Goal: Task Accomplishment & Management: Manage account settings

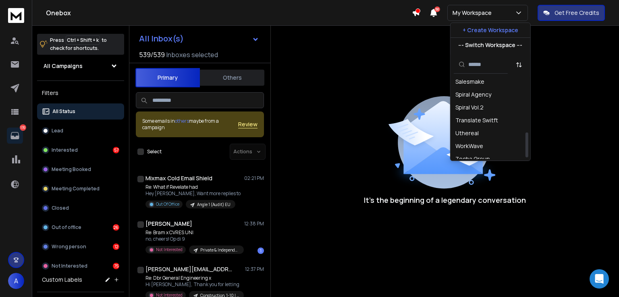
scroll to position [177, 0]
drag, startPoint x: 526, startPoint y: 87, endPoint x: 510, endPoint y: 71, distance: 22.2
click at [526, 116] on div at bounding box center [527, 120] width 3 height 25
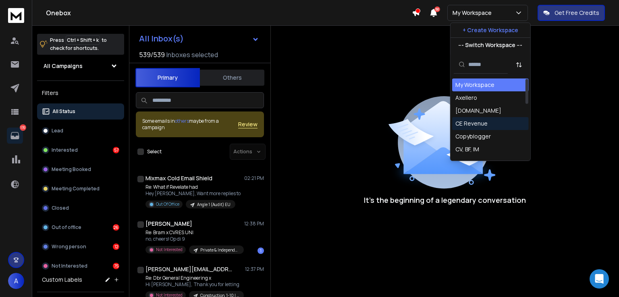
click at [492, 125] on div "CE Revenue" at bounding box center [490, 123] width 77 height 13
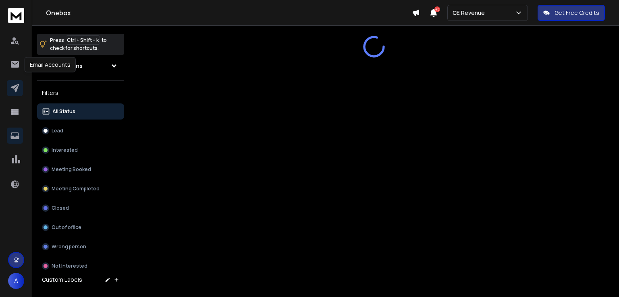
click at [14, 84] on icon at bounding box center [15, 88] width 10 height 10
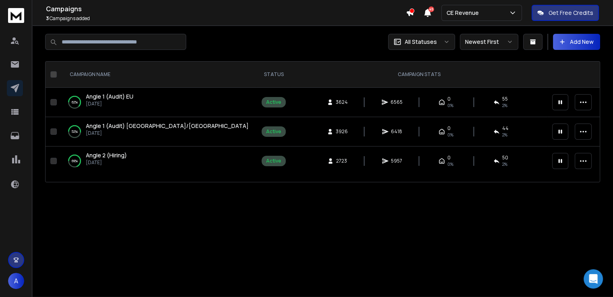
click at [131, 99] on span "Angle 1 (Audit) EU" at bounding box center [110, 97] width 48 height 8
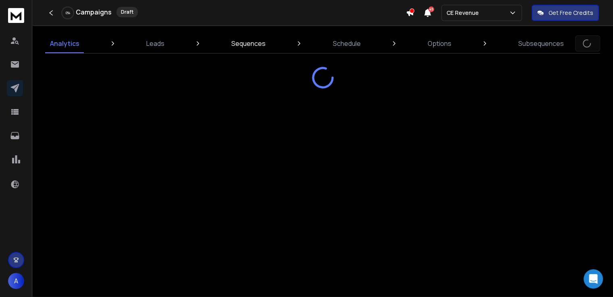
click at [245, 45] on p "Sequences" at bounding box center [248, 44] width 34 height 10
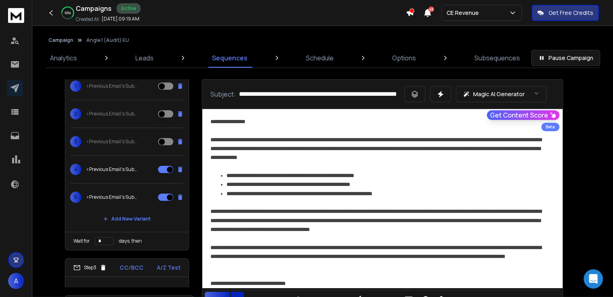
scroll to position [393, 0]
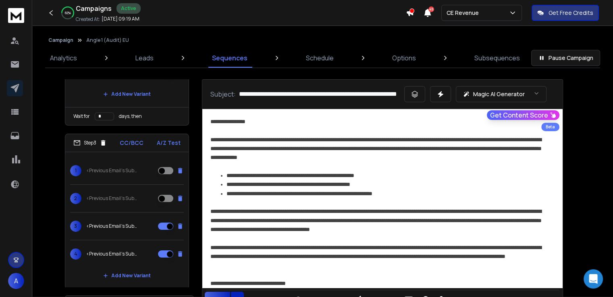
click at [120, 221] on div "3 <Previous Email's Subject>" at bounding box center [104, 226] width 68 height 11
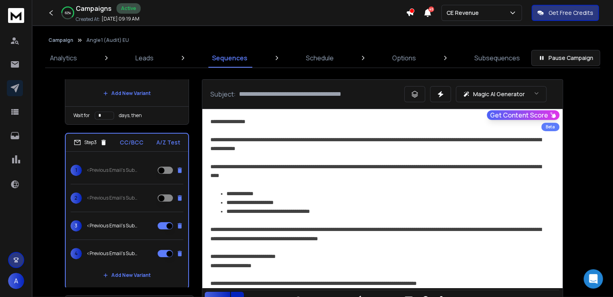
click at [116, 243] on div "4 <Previous Email's Subject>" at bounding box center [127, 253] width 113 height 27
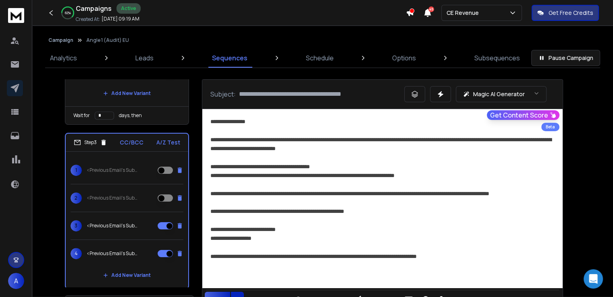
scroll to position [259, 0]
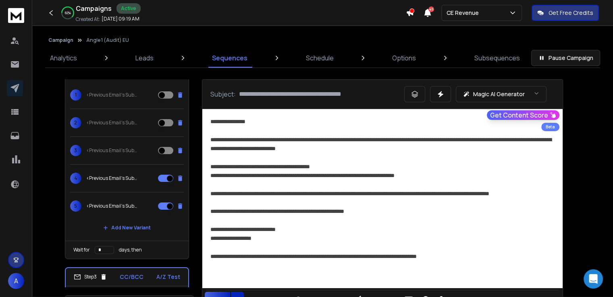
click at [118, 170] on div "4 <Previous Email's Subject>" at bounding box center [127, 179] width 114 height 28
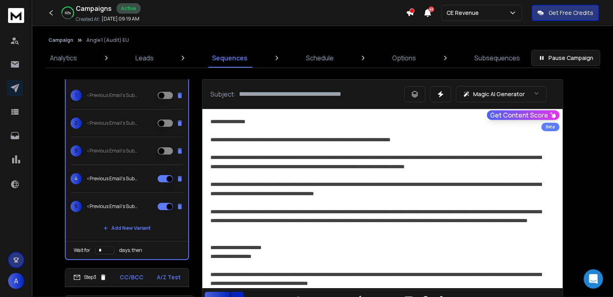
click at [307, 139] on div "**********" at bounding box center [379, 139] width 338 height 9
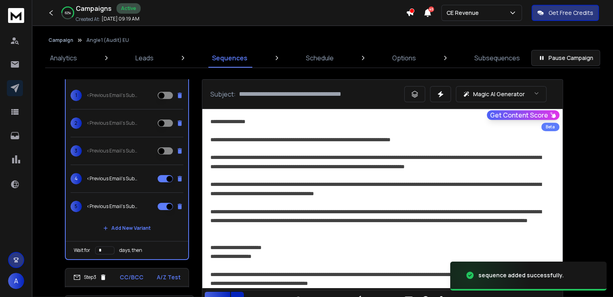
click at [116, 206] on p "<Previous Email's Subject>" at bounding box center [113, 207] width 52 height 6
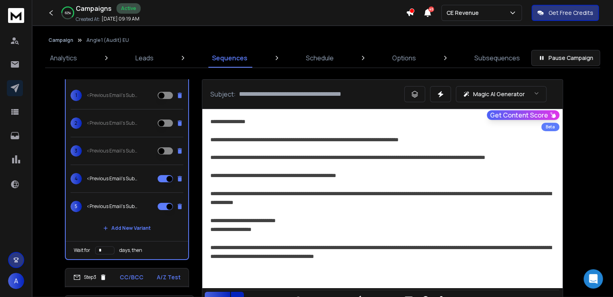
click at [317, 138] on div "**********" at bounding box center [382, 139] width 344 height 9
drag, startPoint x: 331, startPoint y: 142, endPoint x: 325, endPoint y: 138, distance: 6.6
click at [331, 142] on div "**********" at bounding box center [382, 139] width 344 height 9
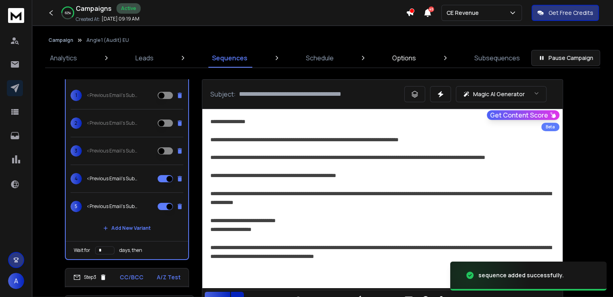
click at [413, 56] on p "Options" at bounding box center [404, 58] width 24 height 10
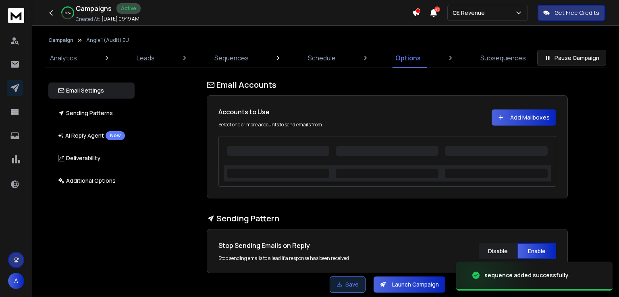
click at [343, 281] on button "Save" at bounding box center [348, 285] width 36 height 16
click at [16, 88] on icon at bounding box center [14, 88] width 8 height 8
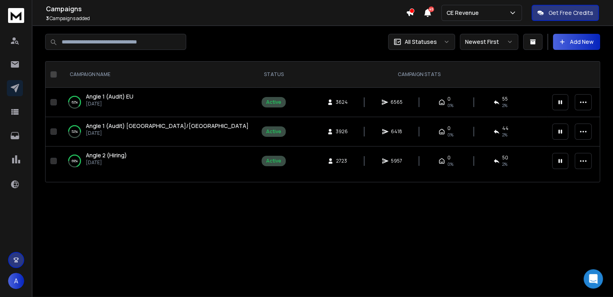
click at [587, 102] on button "button" at bounding box center [583, 102] width 17 height 16
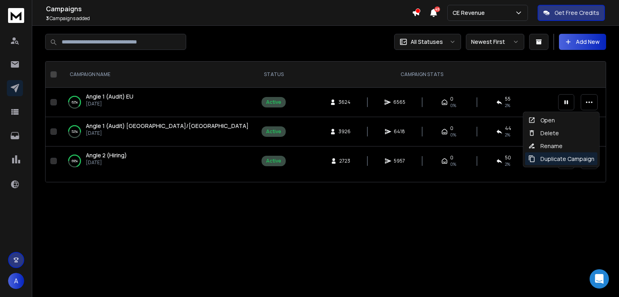
click at [568, 160] on div "Duplicate Campaign" at bounding box center [561, 159] width 66 height 8
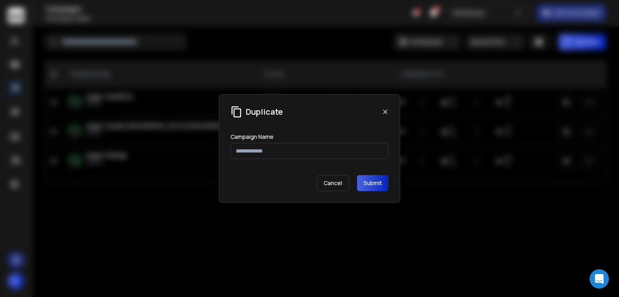
click at [271, 152] on input "text" at bounding box center [310, 151] width 158 height 16
drag, startPoint x: 298, startPoint y: 147, endPoint x: 257, endPoint y: 149, distance: 41.5
click at [256, 149] on input "**********" at bounding box center [310, 151] width 158 height 16
type input "**********"
click at [373, 183] on button "Submit" at bounding box center [372, 183] width 31 height 16
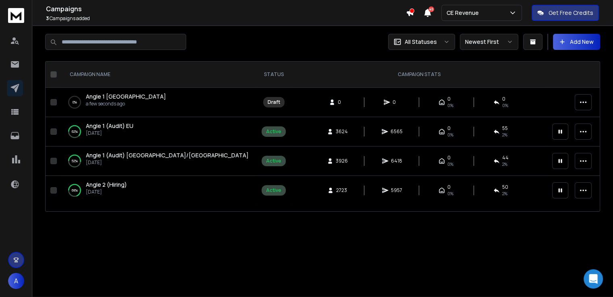
click at [145, 102] on div "0 % Angle 1 UAE a few seconds ago" at bounding box center [158, 102] width 181 height 19
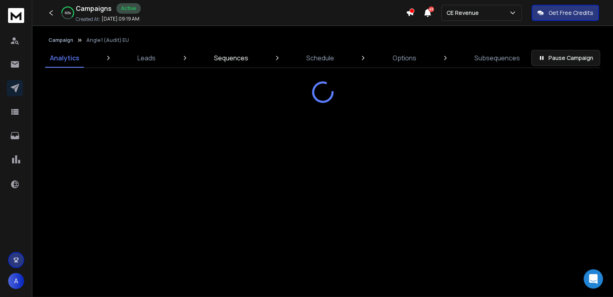
click at [226, 60] on p "Sequences" at bounding box center [231, 58] width 34 height 10
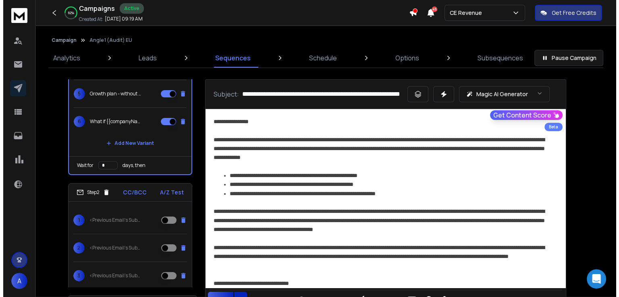
scroll to position [268, 0]
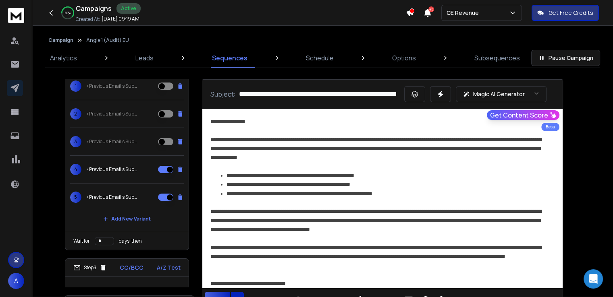
click at [121, 168] on p "<Previous Email's Subject>" at bounding box center [112, 169] width 52 height 6
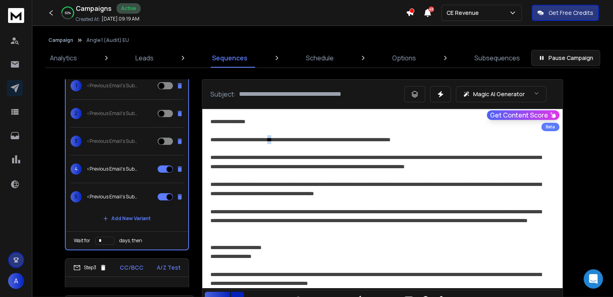
drag, startPoint x: 285, startPoint y: 141, endPoint x: 277, endPoint y: 141, distance: 8.1
click at [277, 141] on div "**********" at bounding box center [379, 139] width 338 height 9
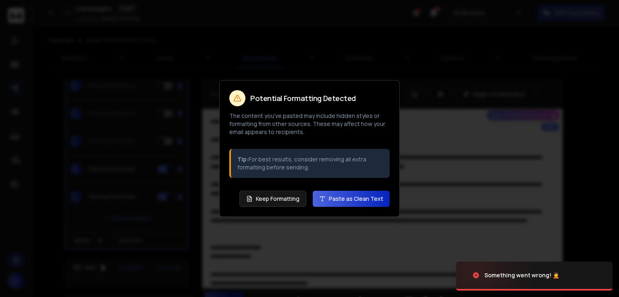
click at [331, 207] on div "Dialog Title Potential Formatting Detected The content you've pasted may includ…" at bounding box center [309, 148] width 181 height 137
click at [333, 199] on button "Paste as Clean Text" at bounding box center [351, 199] width 77 height 16
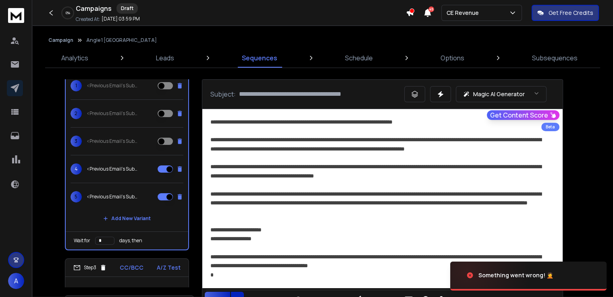
scroll to position [9, 0]
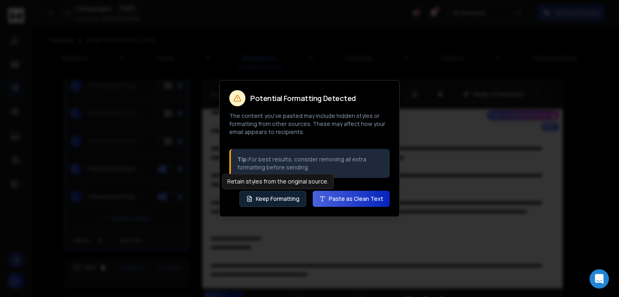
click at [284, 204] on button "Keep Formatting" at bounding box center [272, 199] width 67 height 16
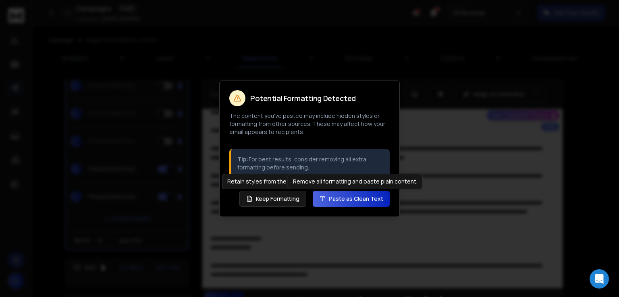
click at [348, 199] on button "Paste as Clean Text" at bounding box center [351, 199] width 77 height 16
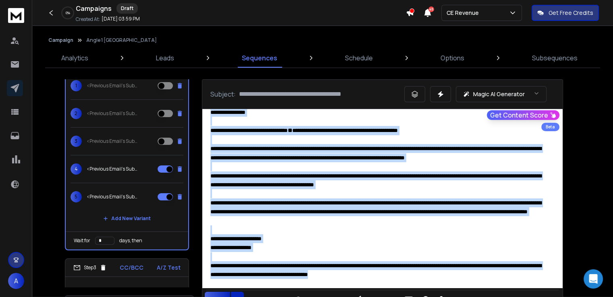
scroll to position [25, 0]
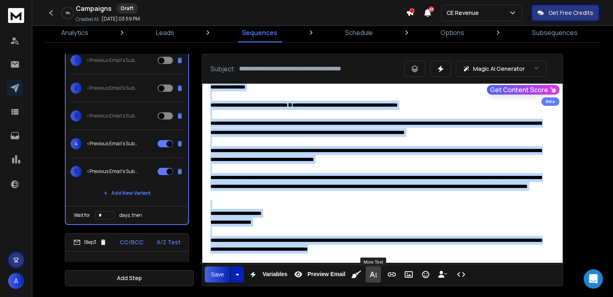
click at [374, 273] on icon "button" at bounding box center [373, 275] width 10 height 10
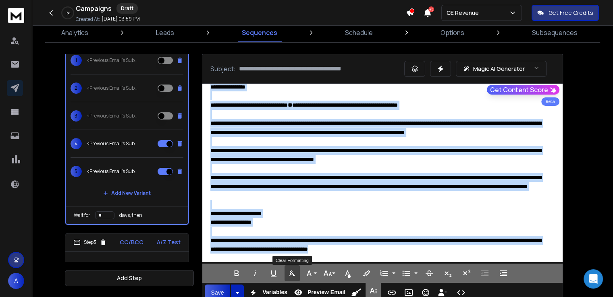
click at [287, 270] on button "Clear Formatting" at bounding box center [292, 274] width 15 height 16
click at [357, 293] on icon "button" at bounding box center [356, 293] width 10 height 8
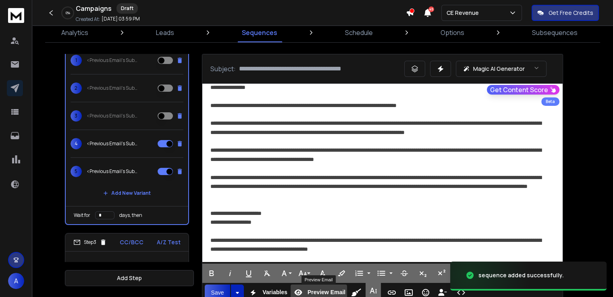
click at [321, 289] on span "Preview Email" at bounding box center [326, 292] width 41 height 7
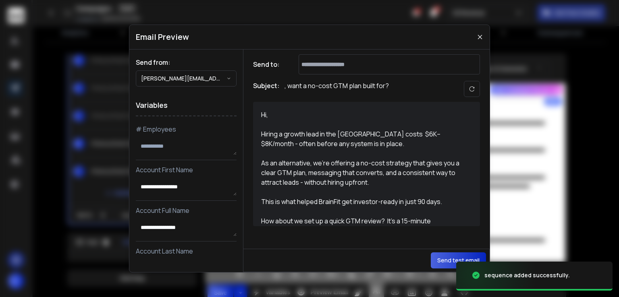
click at [481, 40] on icon at bounding box center [480, 37] width 6 height 6
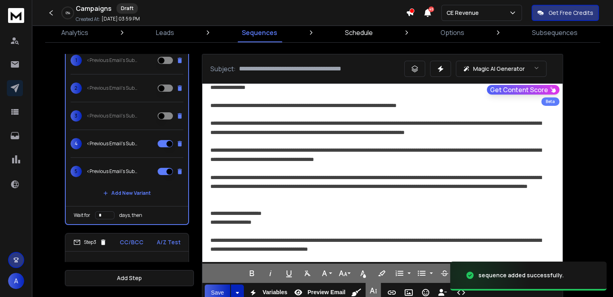
click at [358, 29] on p "Schedule" at bounding box center [359, 33] width 28 height 10
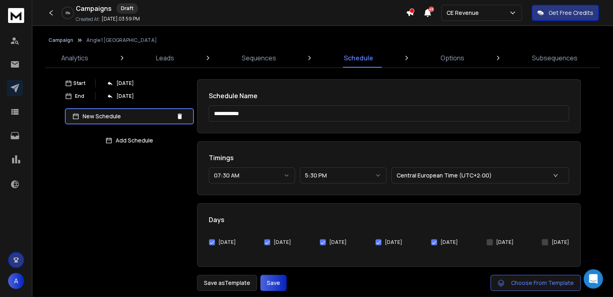
click at [134, 83] on p "Mon May 26 2025" at bounding box center [124, 83] width 17 height 6
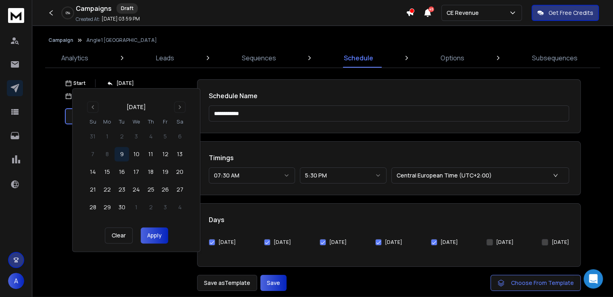
click at [126, 156] on button "9" at bounding box center [121, 154] width 15 height 15
click at [153, 236] on button "Apply" at bounding box center [154, 236] width 27 height 16
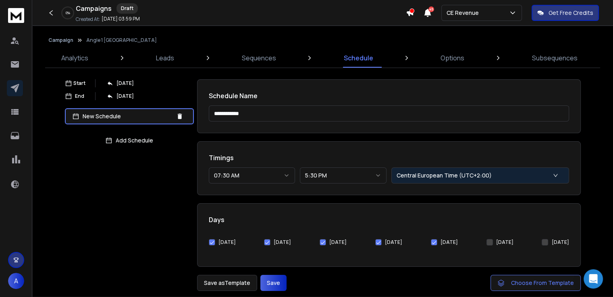
click at [448, 178] on p "Central European Time (UTC+2:00)" at bounding box center [446, 176] width 98 height 8
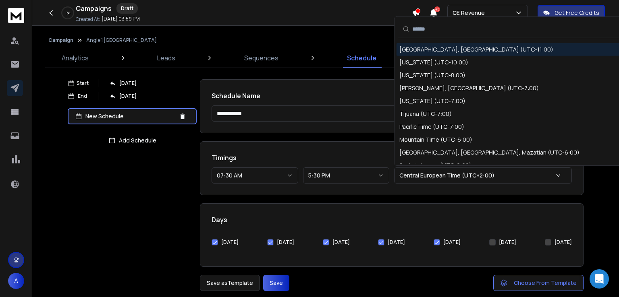
click at [426, 28] on input "text" at bounding box center [603, 29] width 383 height 18
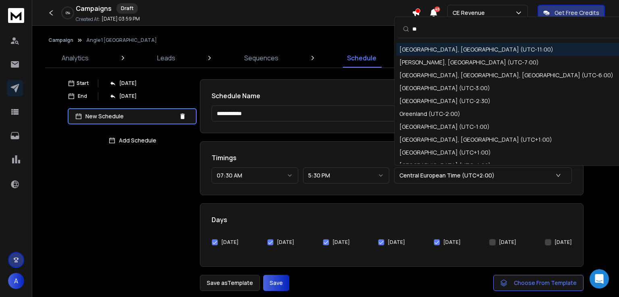
type input "*"
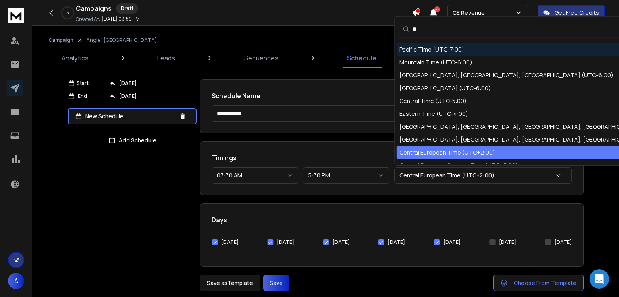
type input "*"
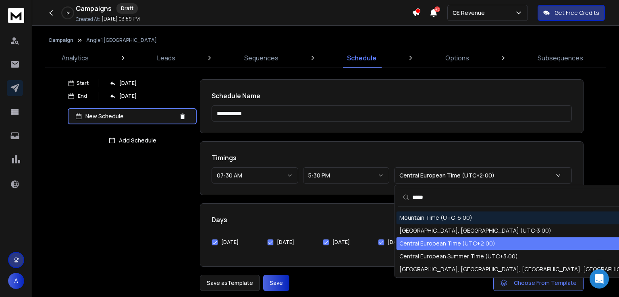
type input "******"
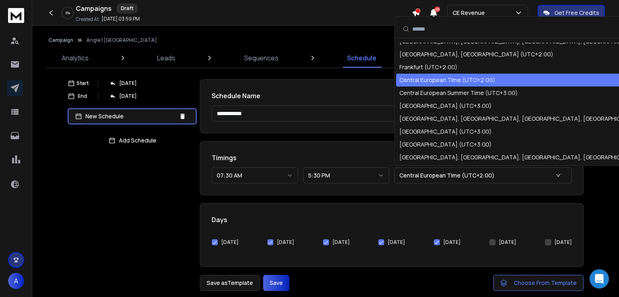
scroll to position [581, 0]
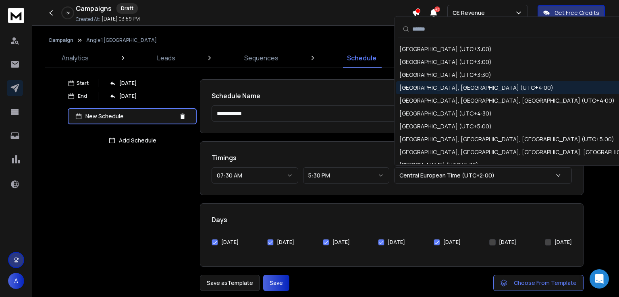
click at [427, 91] on div "Abu Dhabi, Muscat (UTC+4:00)" at bounding box center [476, 88] width 154 height 8
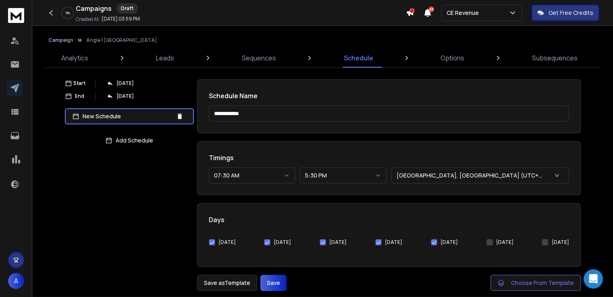
click at [276, 281] on button "Save" at bounding box center [273, 283] width 26 height 16
click at [450, 62] on p "Options" at bounding box center [453, 58] width 24 height 10
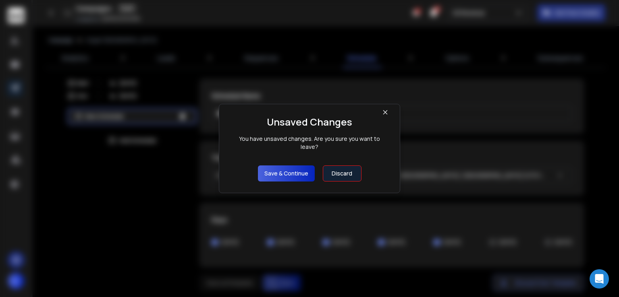
click at [296, 170] on button "Save & Continue" at bounding box center [286, 174] width 57 height 16
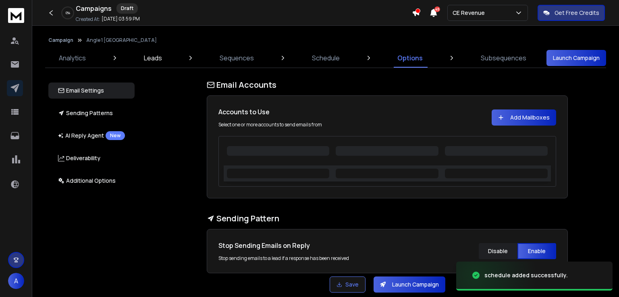
click at [155, 60] on p "Leads" at bounding box center [153, 58] width 18 height 10
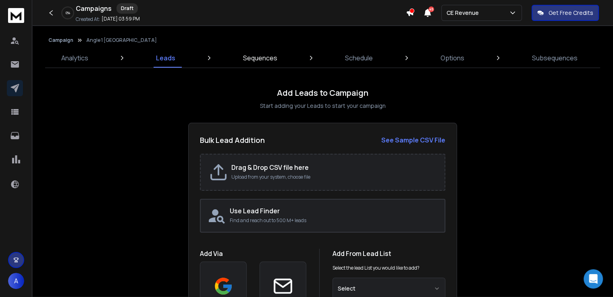
click at [263, 52] on link "Sequences" at bounding box center [260, 57] width 44 height 19
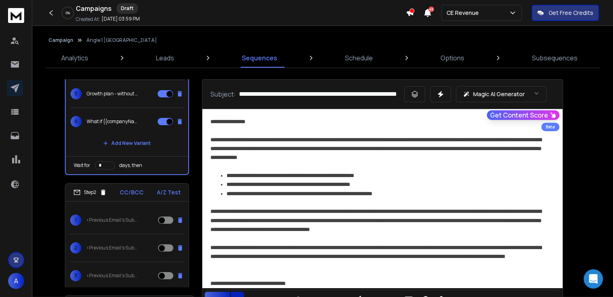
scroll to position [393, 0]
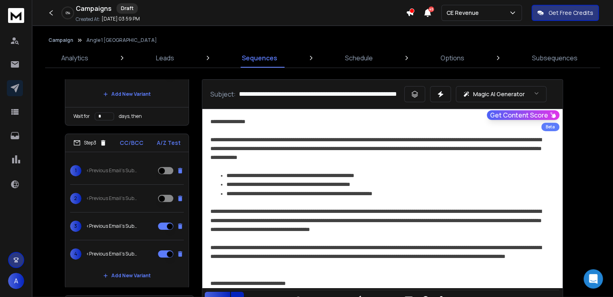
click at [135, 216] on div "3 <Previous Email's Subject>" at bounding box center [127, 227] width 114 height 28
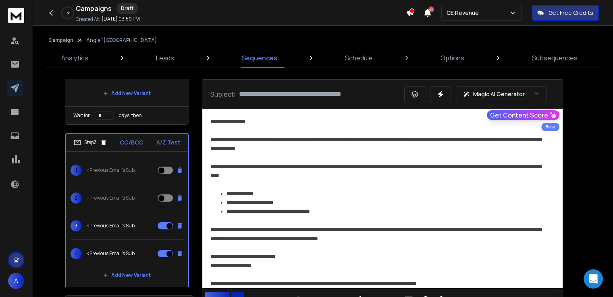
click at [103, 256] on div "4 <Previous Email's Subject>" at bounding box center [105, 253] width 68 height 11
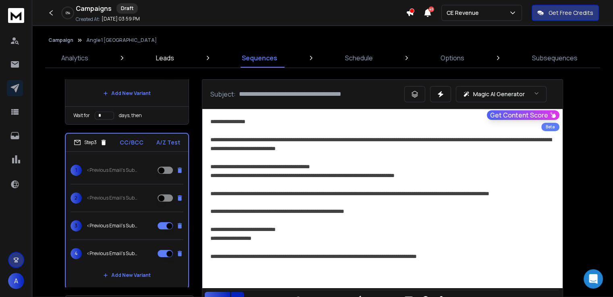
click at [158, 57] on p "Leads" at bounding box center [165, 58] width 18 height 10
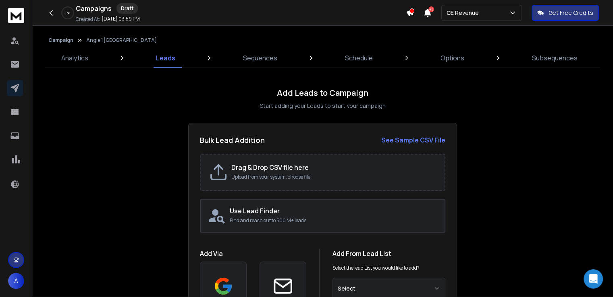
click at [281, 157] on div "Drag & Drop CSV file here Upload from your system, choose file" at bounding box center [322, 172] width 245 height 37
type input "**********"
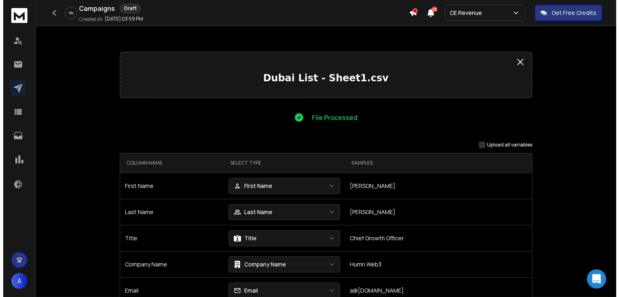
scroll to position [134, 0]
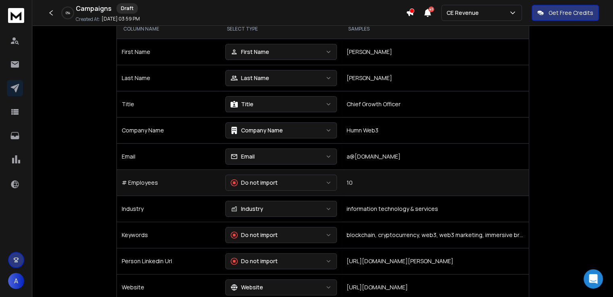
click at [261, 185] on div "Do not import" at bounding box center [254, 183] width 47 height 8
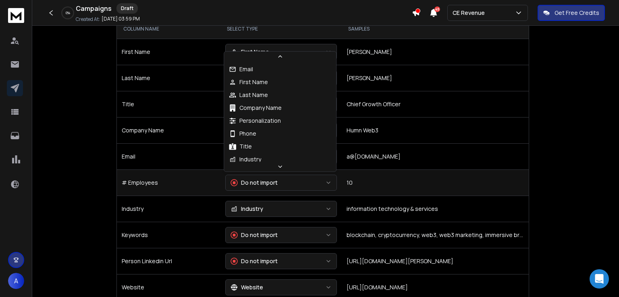
scroll to position [81, 0]
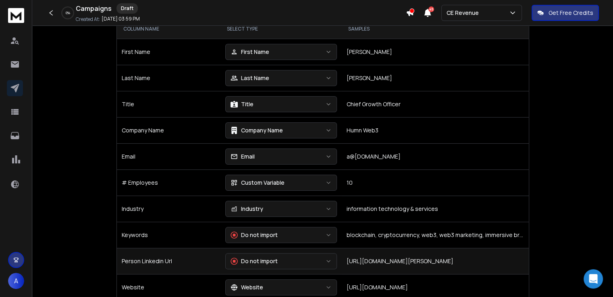
click at [301, 258] on button "Do not import" at bounding box center [281, 262] width 112 height 16
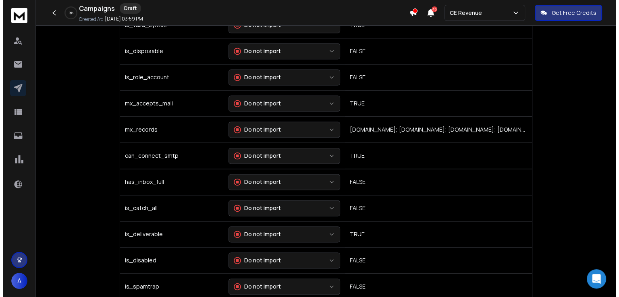
scroll to position [1355, 0]
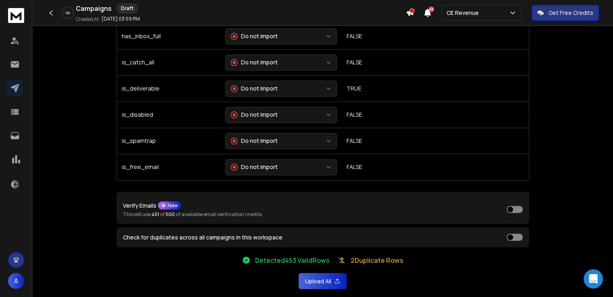
click at [316, 281] on button "Upload All" at bounding box center [323, 281] width 48 height 16
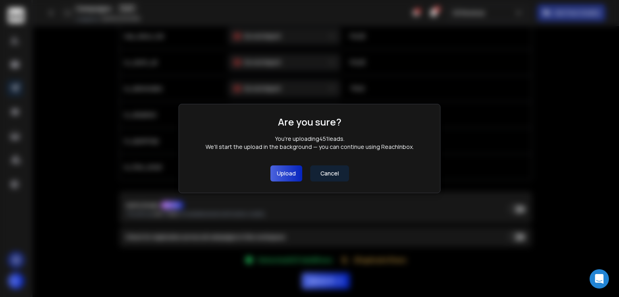
click at [284, 171] on button "Upload" at bounding box center [286, 174] width 32 height 16
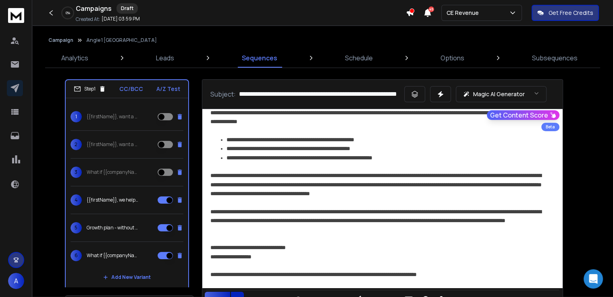
scroll to position [25, 0]
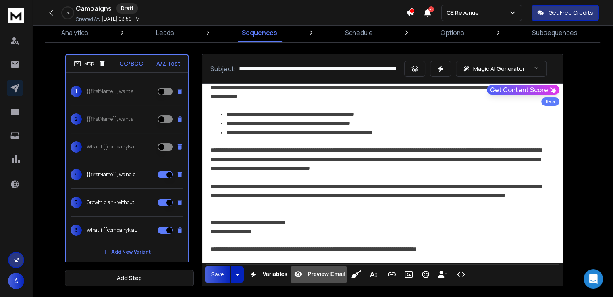
click at [339, 276] on span "Preview Email" at bounding box center [326, 274] width 41 height 7
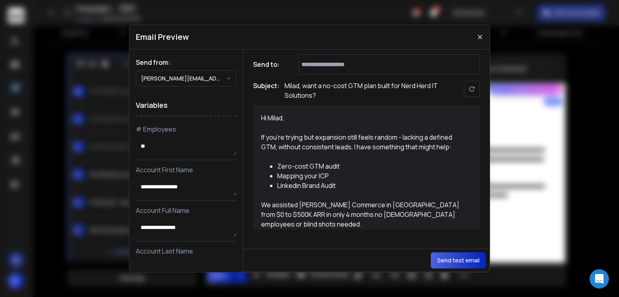
click at [480, 37] on icon at bounding box center [480, 37] width 6 height 6
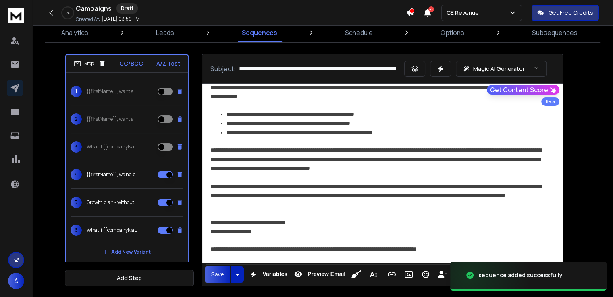
click at [356, 26] on link "Schedule" at bounding box center [358, 32] width 37 height 19
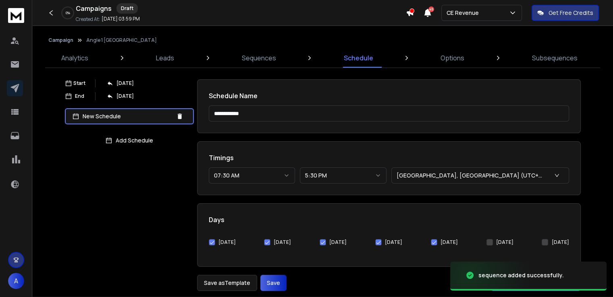
click at [278, 282] on button "Save" at bounding box center [273, 283] width 26 height 16
click at [451, 50] on link "Options" at bounding box center [452, 57] width 33 height 19
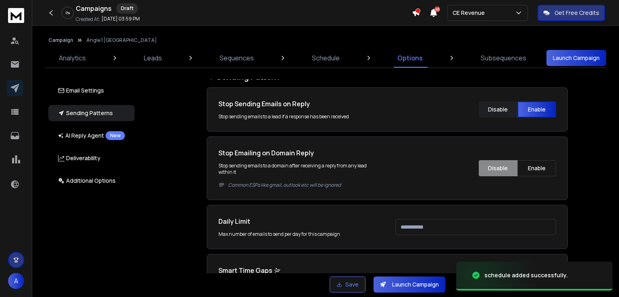
scroll to position [403, 0]
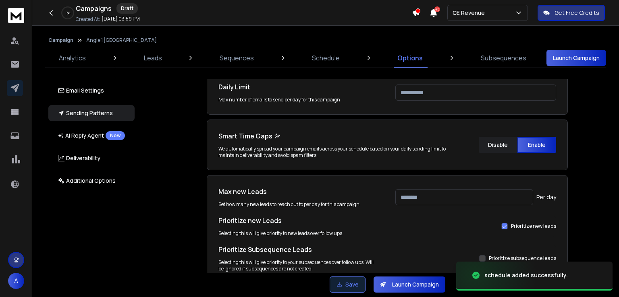
click at [342, 285] on icon "submit" at bounding box center [340, 285] width 6 height 6
click at [390, 286] on button "Launch Campaign" at bounding box center [410, 285] width 72 height 16
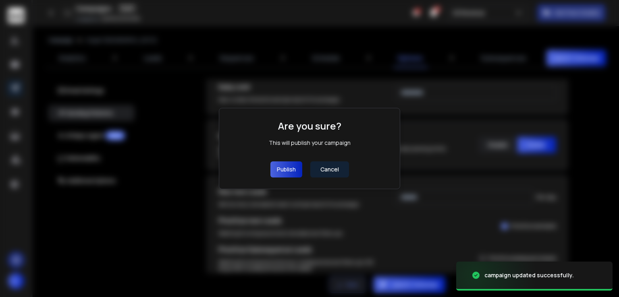
click at [280, 169] on button "Publish" at bounding box center [286, 170] width 32 height 16
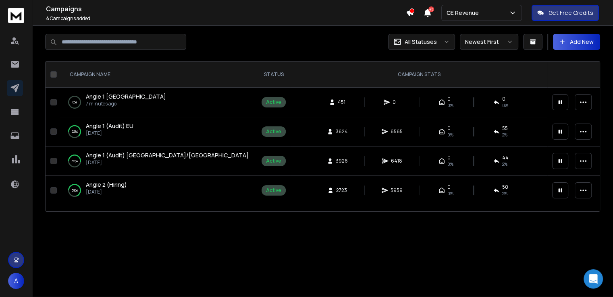
click at [135, 192] on div "69 % Angle 2 (Hiring) 4 months ago" at bounding box center [158, 190] width 181 height 19
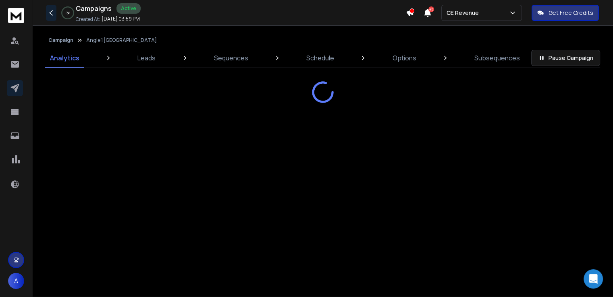
click at [51, 10] on icon at bounding box center [51, 12] width 7 height 7
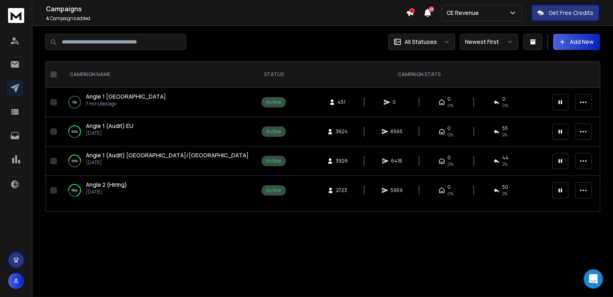
click at [146, 154] on span "Angle 1 (Audit) [GEOGRAPHIC_DATA]/[GEOGRAPHIC_DATA]" at bounding box center [167, 156] width 163 height 8
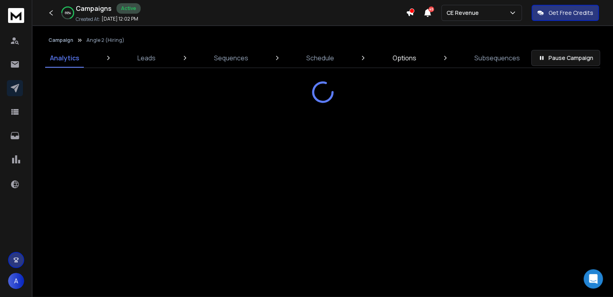
click at [400, 62] on p "Options" at bounding box center [405, 58] width 24 height 10
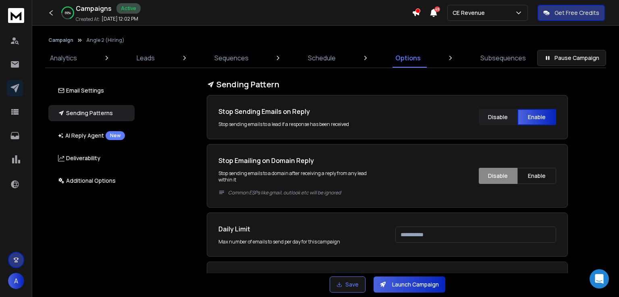
scroll to position [268, 0]
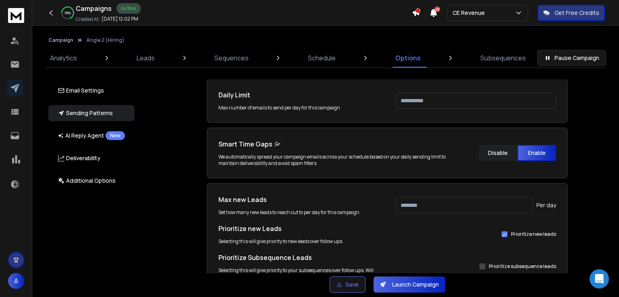
drag, startPoint x: 436, startPoint y: 202, endPoint x: 372, endPoint y: 201, distance: 64.5
click at [373, 201] on div "Max new Leads Set how many new leads to reach out to per day for this campaign …" at bounding box center [387, 205] width 338 height 21
type input "**"
drag, startPoint x: 466, startPoint y: 96, endPoint x: 384, endPoint y: 95, distance: 82.2
click at [384, 96] on div "Daily Limit Max number of emails to send per day for this campaign ***" at bounding box center [387, 100] width 338 height 21
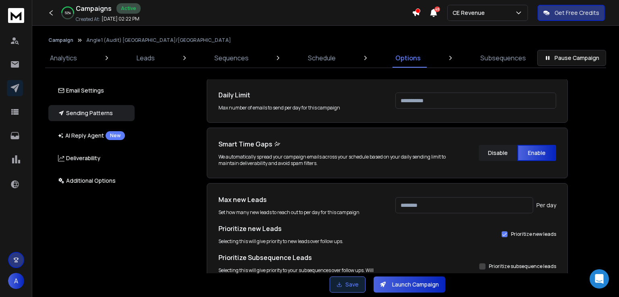
type input "**"
click at [354, 285] on button "Save" at bounding box center [348, 285] width 36 height 16
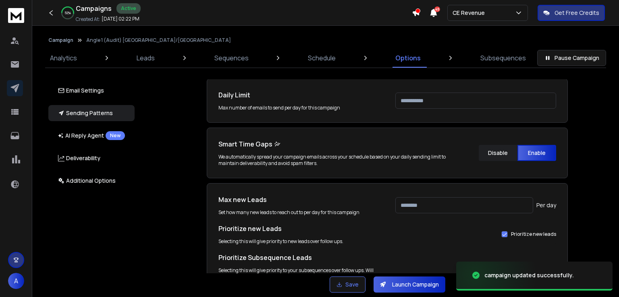
click at [415, 291] on button "Launch Campaign" at bounding box center [410, 285] width 72 height 16
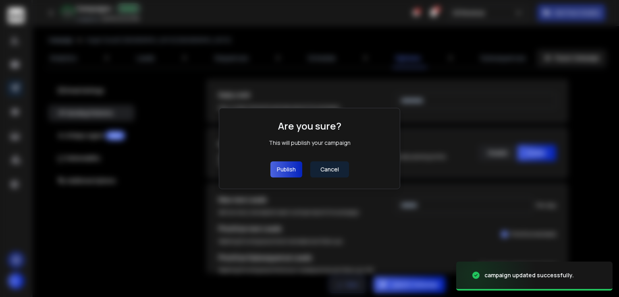
click at [298, 160] on div "Are you sure? This will publish your campaign Publish Cancel" at bounding box center [310, 149] width 158 height 58
click at [298, 161] on div "Are you sure? This will publish your campaign Publish Cancel" at bounding box center [310, 149] width 158 height 58
click at [296, 170] on button "Publish" at bounding box center [286, 170] width 32 height 16
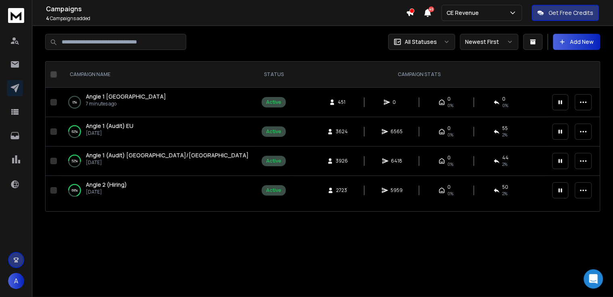
click at [148, 133] on div "62 % Angle 1 (Audit) EU 3 months ago" at bounding box center [158, 131] width 181 height 19
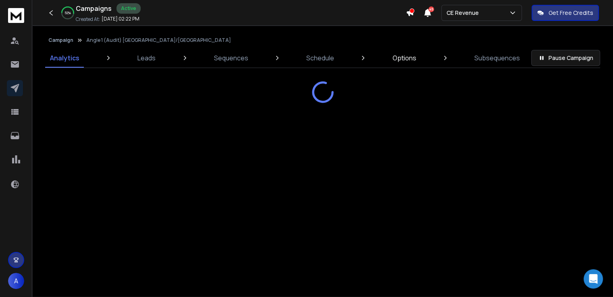
click at [397, 57] on p "Options" at bounding box center [405, 58] width 24 height 10
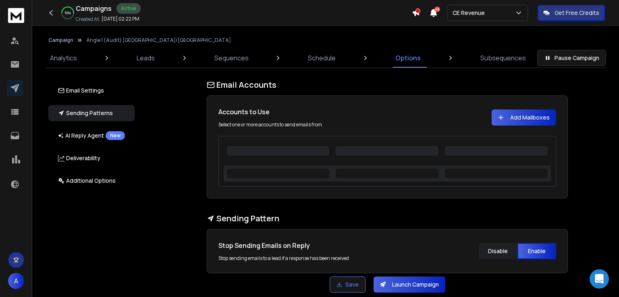
scroll to position [268, 0]
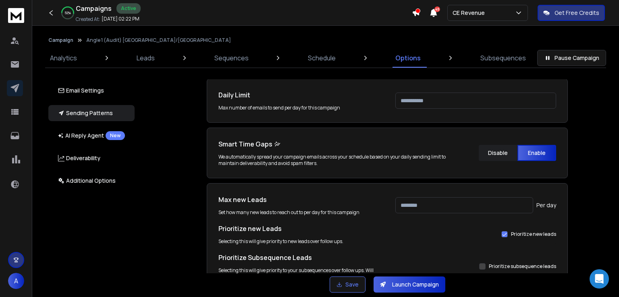
drag, startPoint x: 445, startPoint y: 204, endPoint x: 366, endPoint y: 204, distance: 79.0
click at [366, 204] on div "Max new Leads Set how many new leads to reach out to per day for this campaign …" at bounding box center [387, 205] width 338 height 21
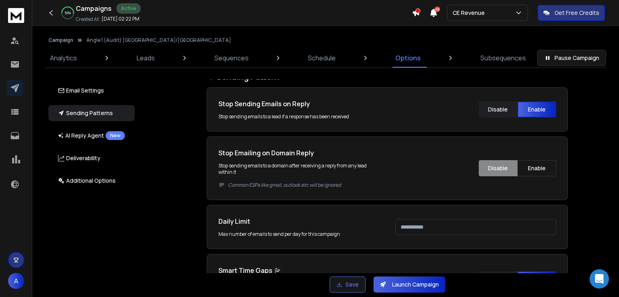
scroll to position [395, 0]
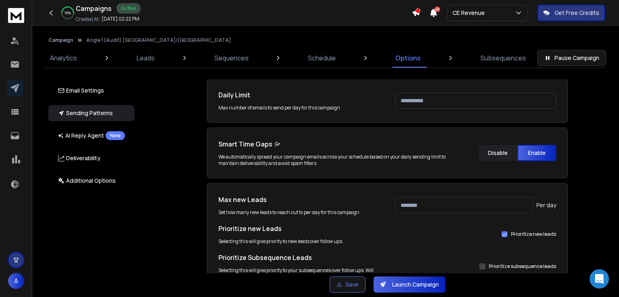
type input "**"
drag, startPoint x: 439, startPoint y: 94, endPoint x: 362, endPoint y: 93, distance: 77.0
click at [359, 100] on div "Daily Limit Max number of emails to send per day for this campaign ***" at bounding box center [387, 100] width 338 height 21
type input "**"
click at [353, 286] on button "Save" at bounding box center [348, 285] width 36 height 16
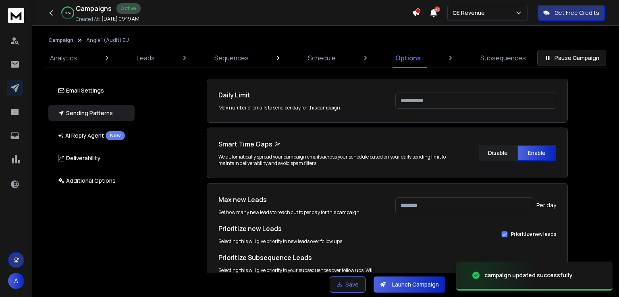
click at [399, 286] on button "Launch Campaign" at bounding box center [410, 285] width 72 height 16
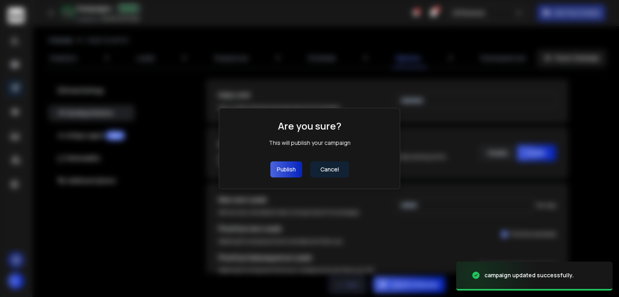
click at [274, 168] on button "Publish" at bounding box center [286, 170] width 32 height 16
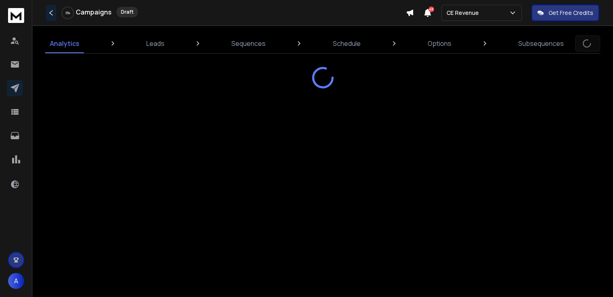
click at [50, 14] on icon at bounding box center [51, 12] width 7 height 7
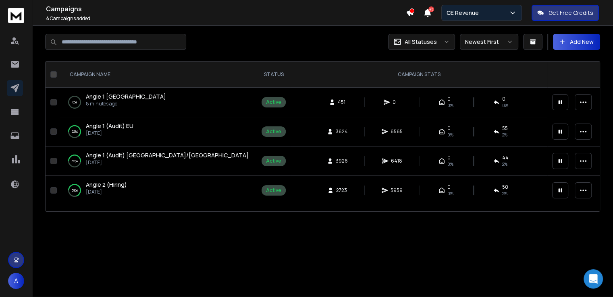
click at [516, 9] on icon "button" at bounding box center [513, 13] width 8 height 8
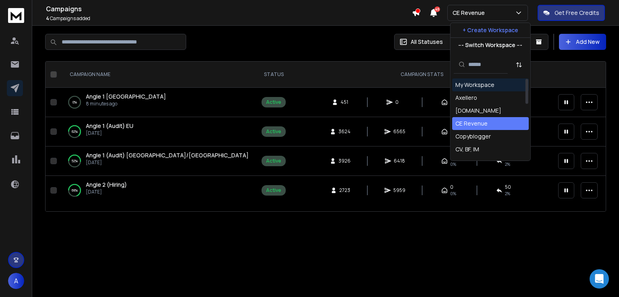
click at [484, 86] on div "My Workspace" at bounding box center [474, 85] width 39 height 8
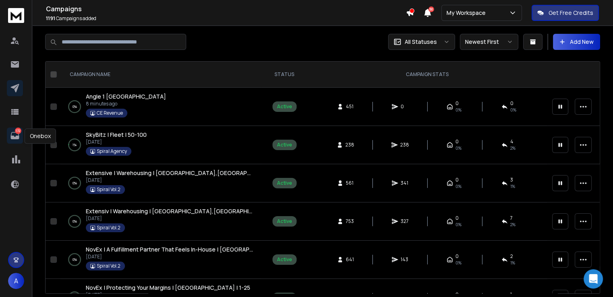
click at [20, 134] on p "172" at bounding box center [18, 131] width 6 height 6
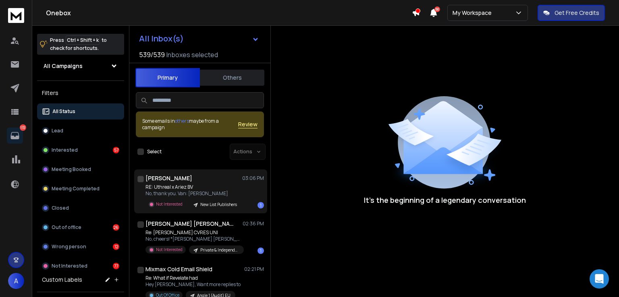
click at [242, 192] on div "RE: Uthreal x Ariez BV No, thank you. Van: [PERSON_NAME] Not Interested New Lis…" at bounding box center [205, 196] width 118 height 25
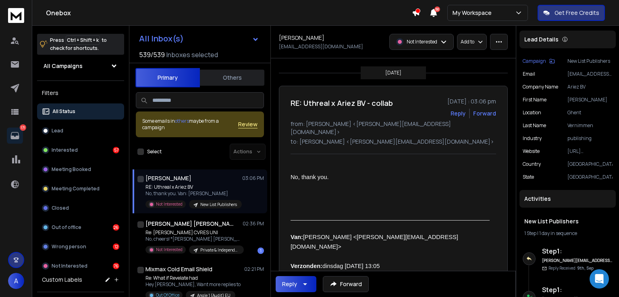
click at [493, 41] on button "button" at bounding box center [499, 42] width 18 height 16
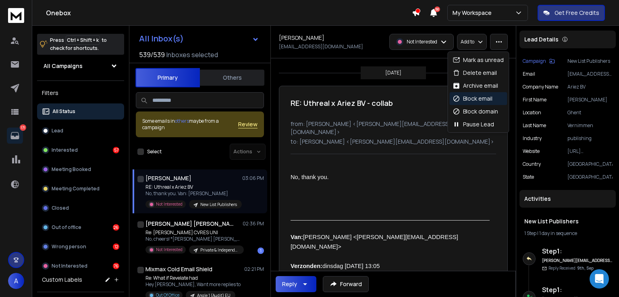
click at [475, 97] on div "Block email" at bounding box center [473, 99] width 40 height 8
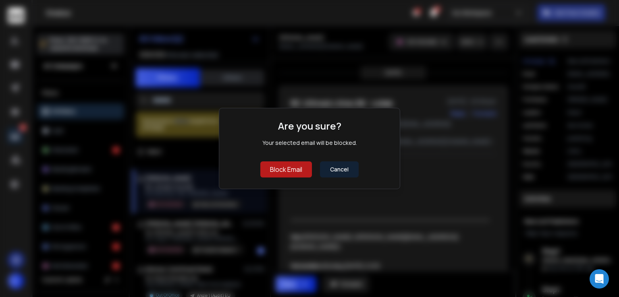
click at [293, 171] on button "Block Email" at bounding box center [286, 170] width 52 height 16
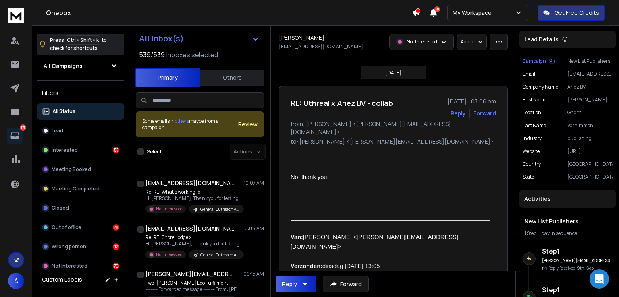
scroll to position [640, 0]
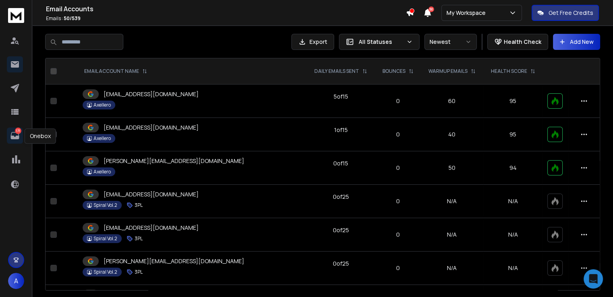
click at [14, 135] on icon at bounding box center [15, 136] width 10 height 10
click at [11, 132] on icon at bounding box center [15, 136] width 10 height 10
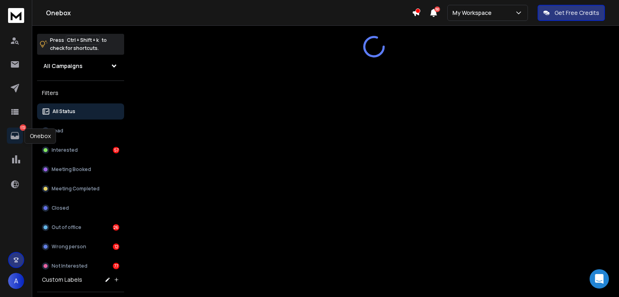
click at [11, 132] on icon at bounding box center [15, 136] width 10 height 10
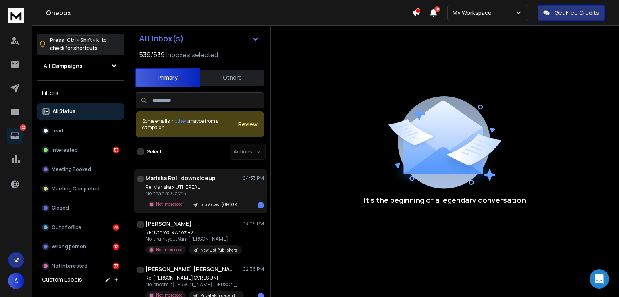
click at [254, 186] on div "Re: [PERSON_NAME] x UTHEREAL No, thanks! Op vr 5 Not Interested Top Voices | [G…" at bounding box center [205, 196] width 118 height 25
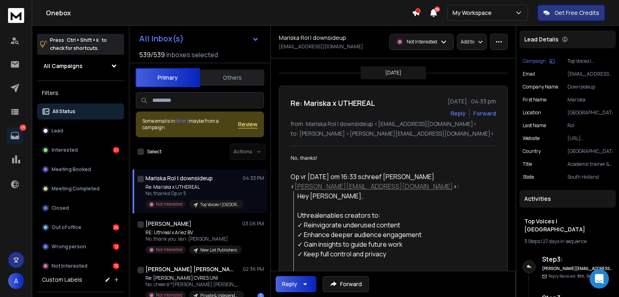
click at [503, 42] on button "button" at bounding box center [499, 42] width 18 height 16
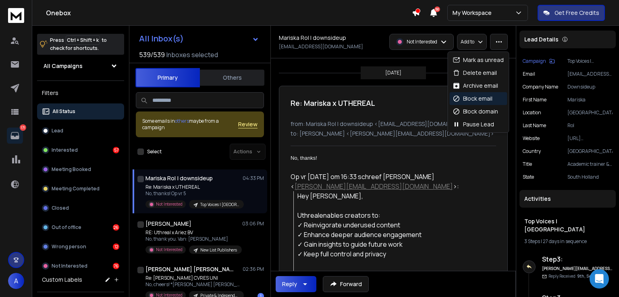
click at [487, 99] on div "Block email" at bounding box center [473, 99] width 40 height 8
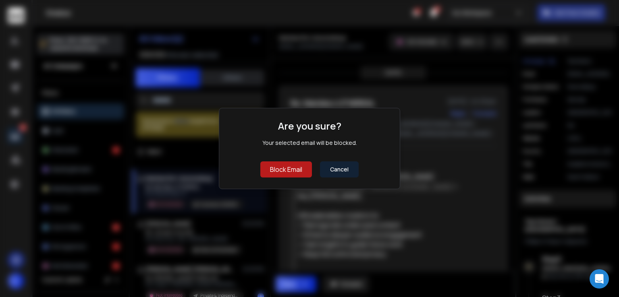
click at [301, 165] on button "Block Email" at bounding box center [286, 170] width 52 height 16
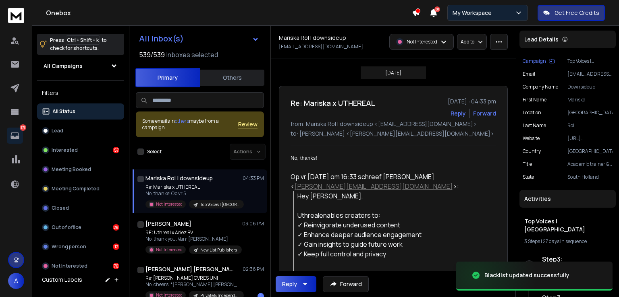
click at [461, 10] on p "My Workspace" at bounding box center [474, 13] width 42 height 8
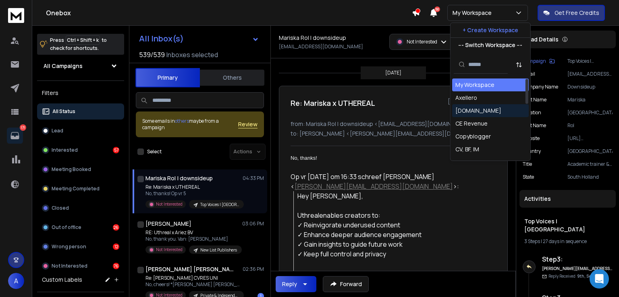
drag, startPoint x: 527, startPoint y: 92, endPoint x: 534, endPoint y: 89, distance: 7.0
click at [528, 89] on div at bounding box center [527, 91] width 3 height 25
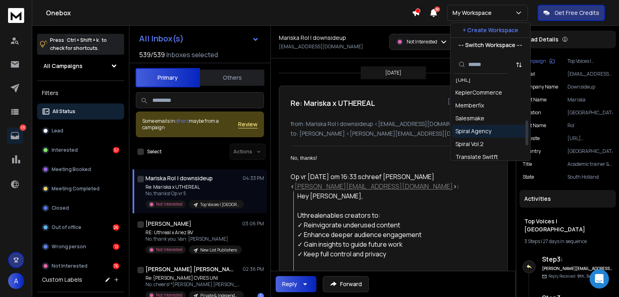
scroll to position [177, 0]
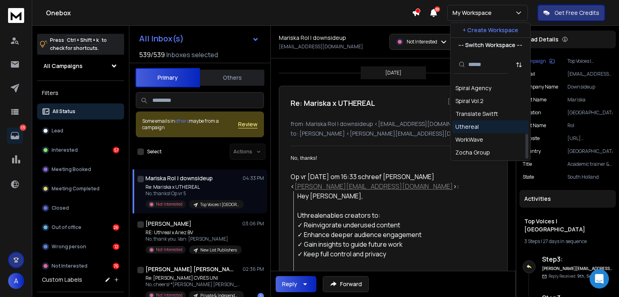
click at [507, 124] on div "Uthereal" at bounding box center [490, 127] width 77 height 13
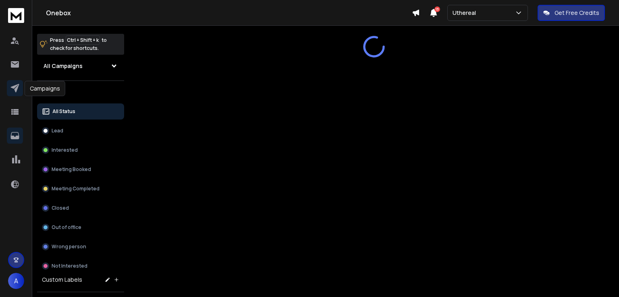
click at [10, 90] on icon at bounding box center [15, 88] width 10 height 10
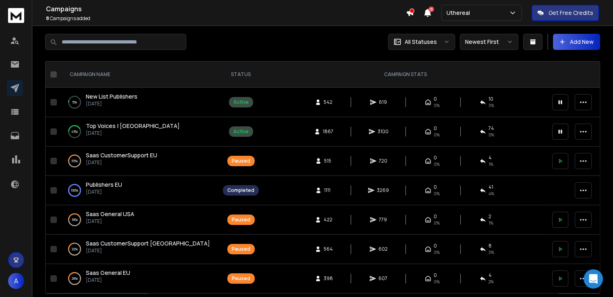
click at [153, 97] on div "5 % New List Publishers [DATE]" at bounding box center [139, 102] width 142 height 19
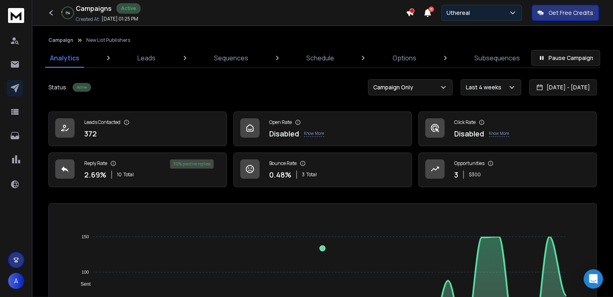
click at [478, 11] on div "Uthereal" at bounding box center [482, 13] width 70 height 8
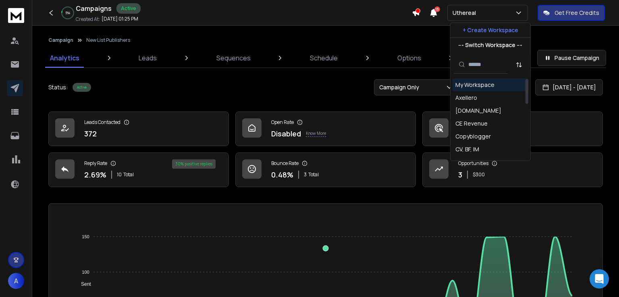
click at [476, 85] on div "My Workspace" at bounding box center [474, 85] width 39 height 8
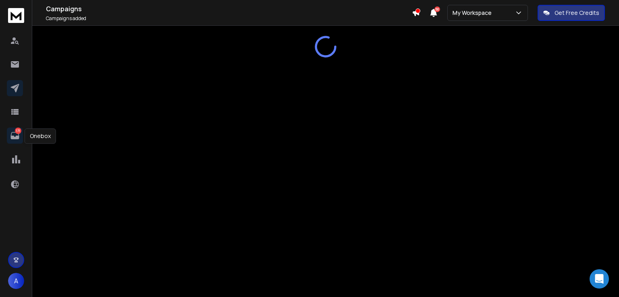
click at [19, 131] on p "171" at bounding box center [18, 131] width 6 height 6
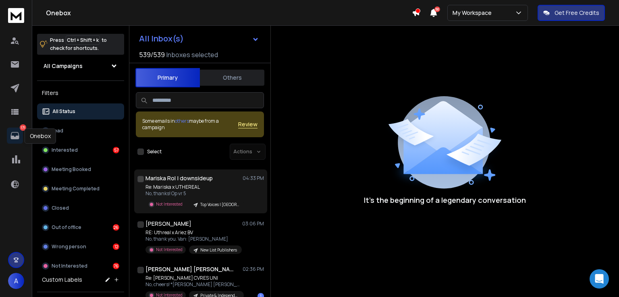
click at [205, 195] on p "No, thanks! Op vr 5" at bounding box center [194, 194] width 97 height 6
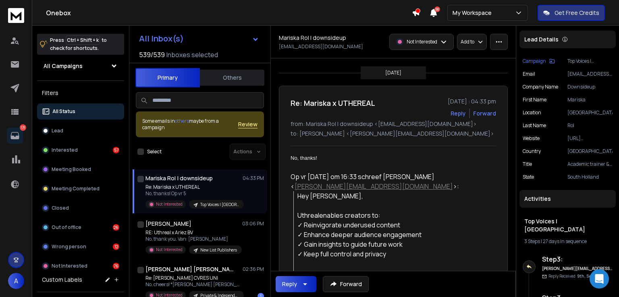
scroll to position [134, 0]
